Goal: Task Accomplishment & Management: Manage account settings

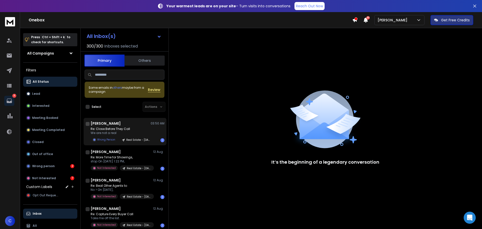
click at [138, 126] on div "[PERSON_NAME] 03:50 AM Re: Close Before They Call We are not a real Wrong Perso…" at bounding box center [128, 131] width 74 height 21
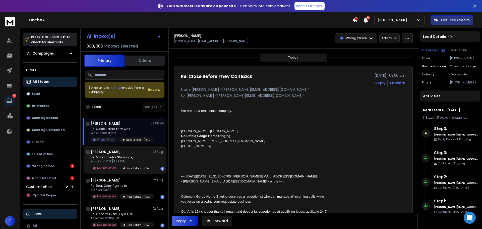
click at [130, 151] on div "[PERSON_NAME] [DATE]" at bounding box center [128, 151] width 74 height 5
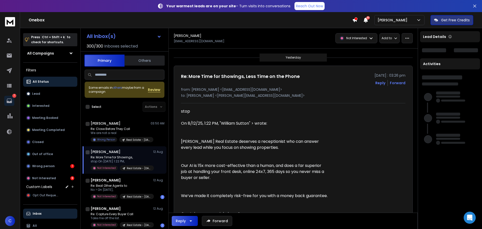
click at [362, 38] on p "Not Interested" at bounding box center [356, 38] width 21 height 4
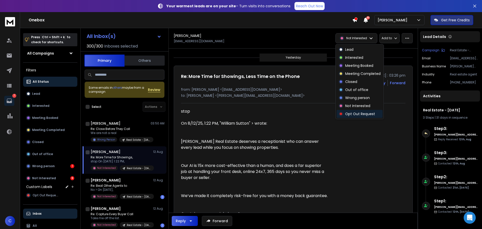
click at [357, 111] on p "Opt Out Request" at bounding box center [360, 113] width 30 height 5
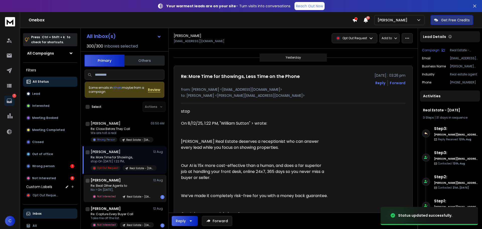
click at [139, 181] on div "[PERSON_NAME] [DATE]" at bounding box center [128, 180] width 74 height 5
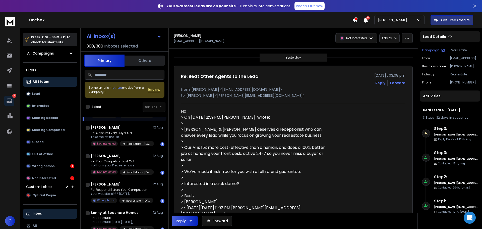
scroll to position [88, 0]
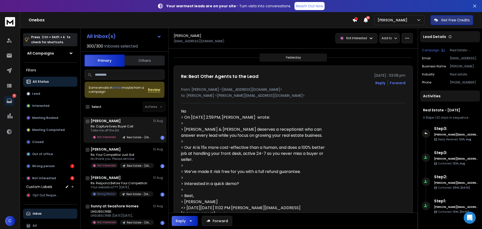
click at [138, 130] on p "Take me off the list." at bounding box center [121, 130] width 60 height 4
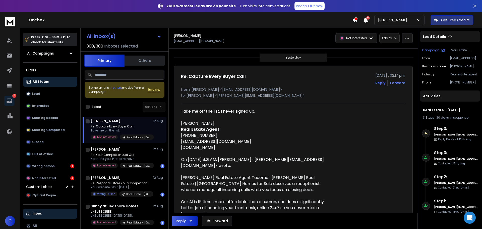
click at [357, 34] on div "Not Interested" at bounding box center [356, 38] width 41 height 10
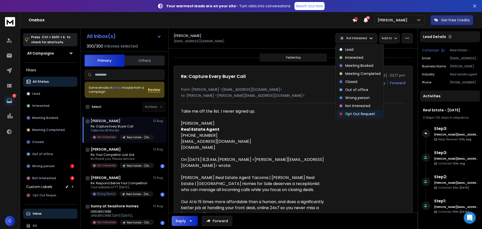
click at [358, 112] on p "Opt Out Request" at bounding box center [360, 113] width 30 height 5
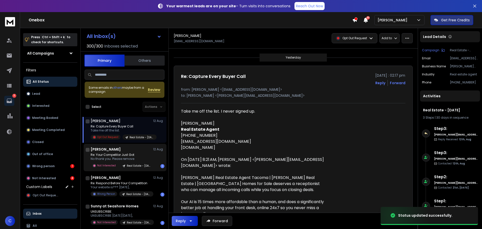
click at [142, 150] on div "[PERSON_NAME] [DATE]" at bounding box center [128, 149] width 74 height 5
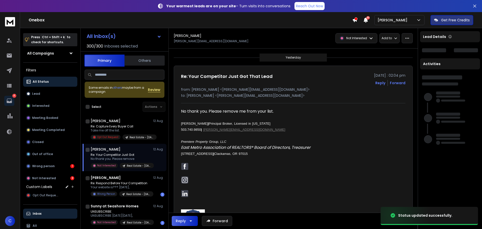
click at [360, 38] on p "Not Interested" at bounding box center [356, 38] width 21 height 4
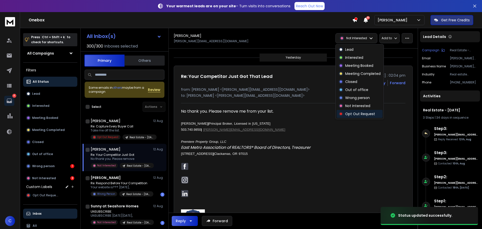
click at [355, 114] on p "Opt Out Request" at bounding box center [360, 113] width 30 height 5
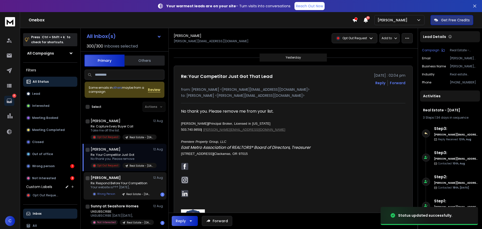
click at [135, 173] on div "[PERSON_NAME] [DATE] Re: Respond Before Your Competition Your website is??? [DA…" at bounding box center [125, 185] width 83 height 27
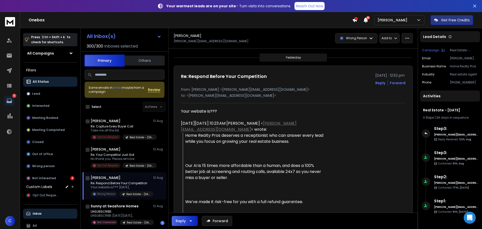
click at [367, 38] on p "Wrong Person" at bounding box center [356, 38] width 21 height 4
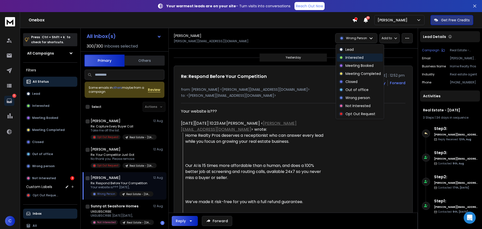
click at [356, 57] on p "Interested" at bounding box center [355, 57] width 18 height 5
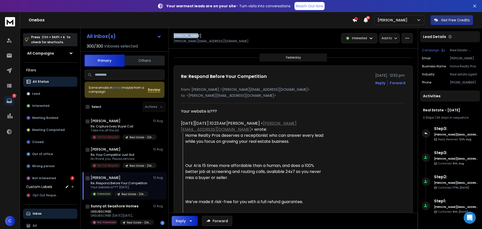
drag, startPoint x: 195, startPoint y: 34, endPoint x: 175, endPoint y: 36, distance: 20.1
click at [175, 36] on div "[PERSON_NAME] [PERSON_NAME] [PERSON_NAME][EMAIL_ADDRESS][DOMAIN_NAME]" at bounding box center [233, 38] width 118 height 10
copy h1 "[PERSON_NAME]"
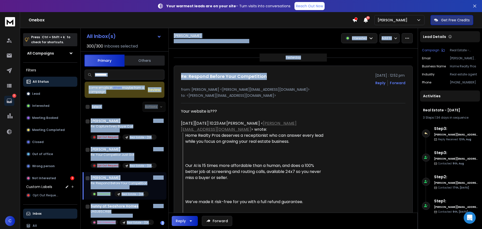
drag, startPoint x: 275, startPoint y: 76, endPoint x: 168, endPoint y: 74, distance: 107.5
click at [168, 74] on div "All Inbox(s) 300 / 300 Inboxes selected Primary Others Some emails in others ma…" at bounding box center [281, 142] width 402 height 229
click at [223, 41] on div "[PERSON_NAME] [PERSON_NAME] [PERSON_NAME][EMAIL_ADDRESS][DOMAIN_NAME]" at bounding box center [233, 38] width 118 height 10
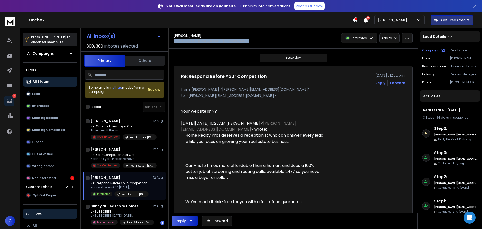
drag, startPoint x: 223, startPoint y: 41, endPoint x: 175, endPoint y: 42, distance: 48.7
click at [175, 42] on div "[PERSON_NAME] [PERSON_NAME] [PERSON_NAME][EMAIL_ADDRESS][DOMAIN_NAME]" at bounding box center [233, 38] width 118 height 10
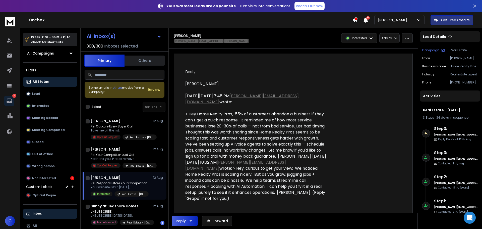
scroll to position [318, 0]
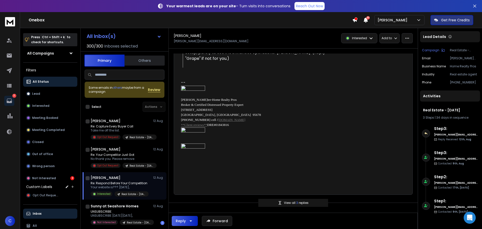
click at [214, 118] on span "[PHONE_NUMBER] cell /" at bounding box center [199, 120] width 37 height 4
drag, startPoint x: 207, startPoint y: 113, endPoint x: 179, endPoint y: 113, distance: 28.6
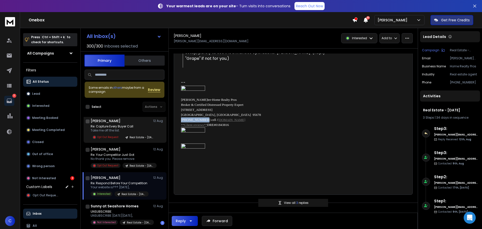
copy span "[PHONE_NUMBER]"
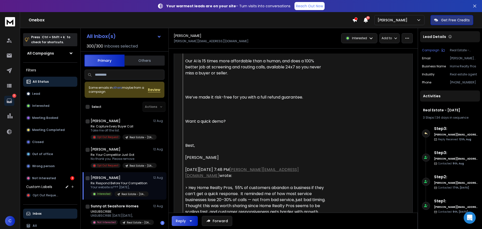
scroll to position [0, 0]
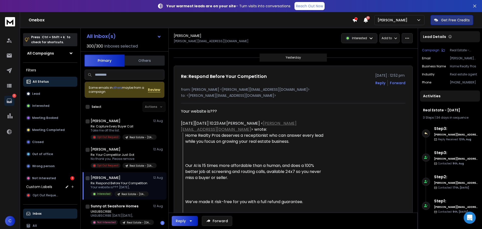
drag, startPoint x: 235, startPoint y: 166, endPoint x: 181, endPoint y: 76, distance: 105.6
copy div "Lo: Ipsumdo Sitame Cons Adipiscinge 10 Seddoe 3279 : 86:89 te Incid Utlabor etd…"
click at [294, 40] on div "[PERSON_NAME] [PERSON_NAME] [PERSON_NAME][EMAIL_ADDRESS][DOMAIN_NAME] Intereste…" at bounding box center [293, 38] width 239 height 10
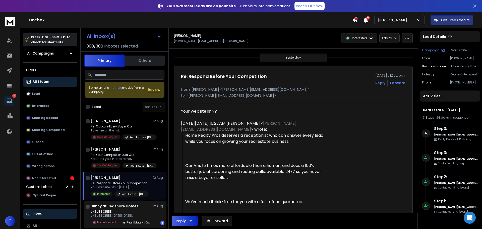
click at [140, 214] on p "UNSUBSCRIBE [DATE][DATE]," at bounding box center [121, 215] width 60 height 4
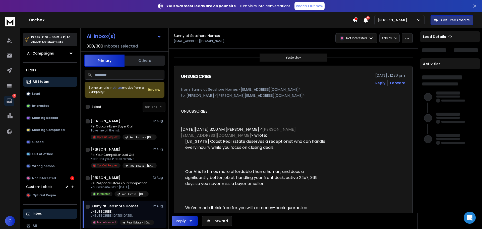
click at [361, 38] on p "Not Interested" at bounding box center [356, 38] width 21 height 4
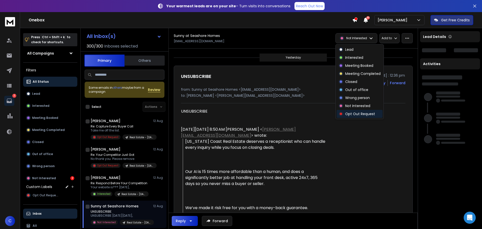
click at [363, 114] on p "Opt Out Request" at bounding box center [360, 113] width 30 height 5
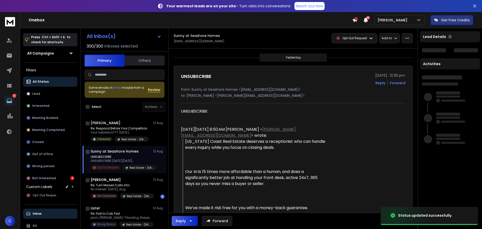
scroll to position [186, 0]
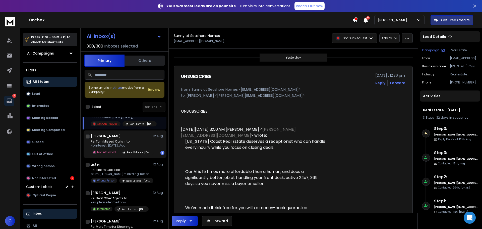
click at [133, 139] on p "Re: Turn Missed Calls into" at bounding box center [121, 141] width 60 height 4
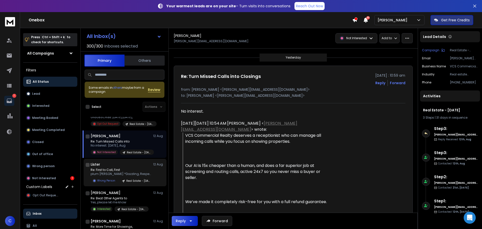
click at [139, 167] on div "Lister [DATE] Re: First to Call, First plum [PERSON_NAME] *Dazzling, Respectful…" at bounding box center [128, 172] width 74 height 21
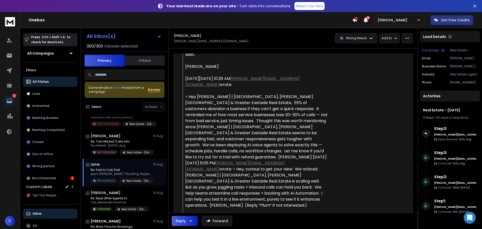
scroll to position [247, 0]
click at [369, 33] on div "[PERSON_NAME] Lister, Kathryn [EMAIL_ADDRESS][DOMAIN_NAME] Wrong Person Add to …" at bounding box center [293, 38] width 249 height 20
click at [368, 35] on div "Wrong Person" at bounding box center [356, 38] width 42 height 10
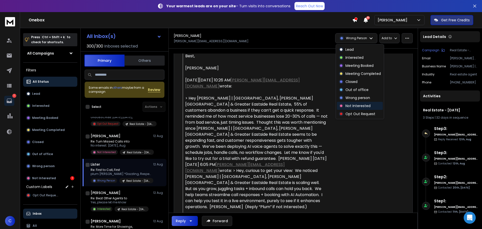
click at [357, 106] on p "Not Interested" at bounding box center [358, 105] width 25 height 5
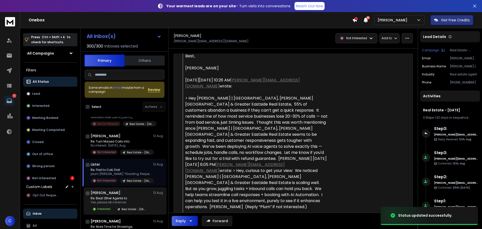
click at [150, 196] on div "[PERSON_NAME] [DATE] Re: Beat Other Agents to Yes, please let me know Intereste…" at bounding box center [128, 200] width 74 height 21
